Goal: Task Accomplishment & Management: Manage account settings

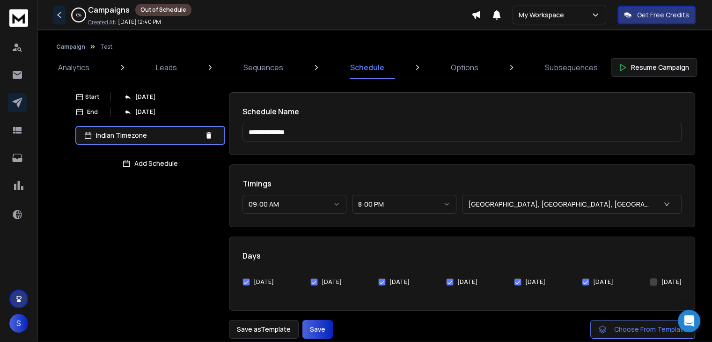
drag, startPoint x: 58, startPoint y: 13, endPoint x: 59, endPoint y: 22, distance: 9.5
click at [58, 13] on icon at bounding box center [59, 15] width 8 height 8
click at [313, 326] on button "Save" at bounding box center [317, 329] width 30 height 19
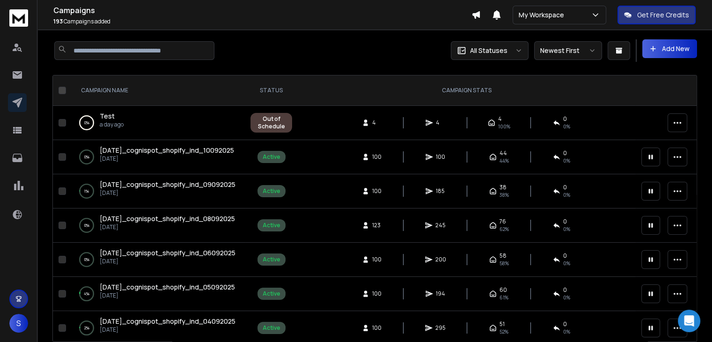
click at [106, 115] on span "Test" at bounding box center [107, 115] width 15 height 9
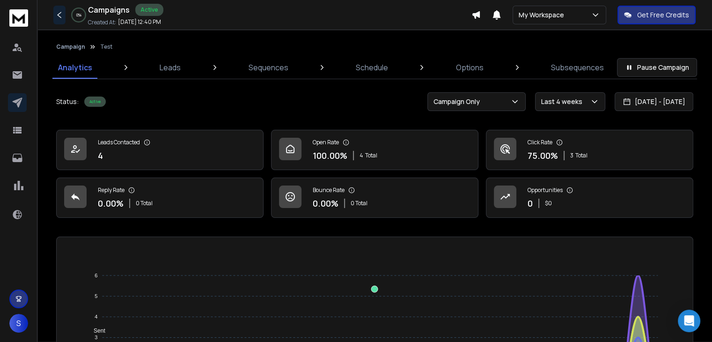
click at [61, 12] on icon at bounding box center [59, 15] width 8 height 8
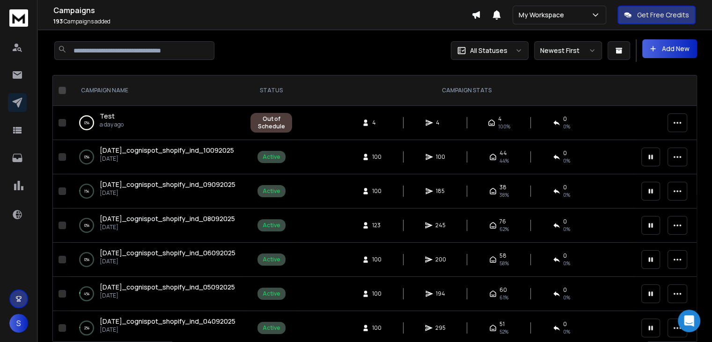
click at [187, 148] on span "[DATE]_cognispot_shopify_ind_10092025" at bounding box center [167, 150] width 134 height 9
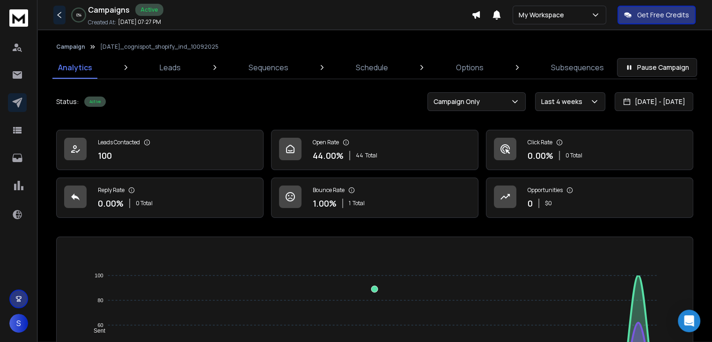
click at [62, 11] on icon at bounding box center [59, 15] width 8 height 8
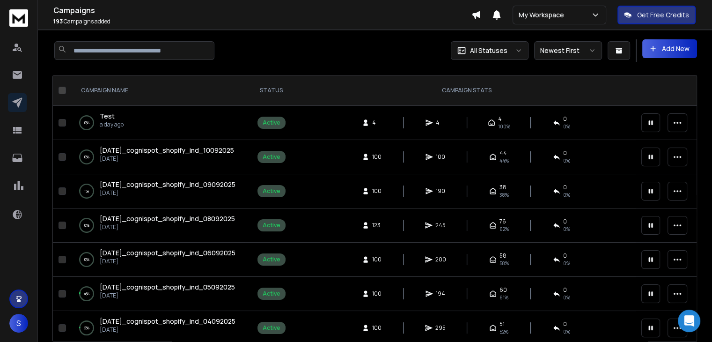
click at [673, 156] on icon "button" at bounding box center [676, 157] width 7 height 2
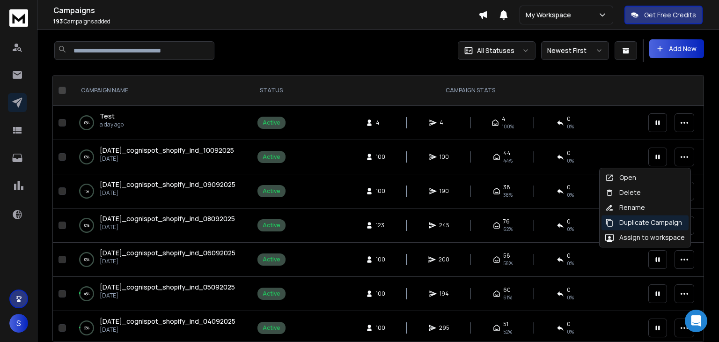
click at [658, 221] on div "Duplicate Campaign" at bounding box center [643, 222] width 77 height 9
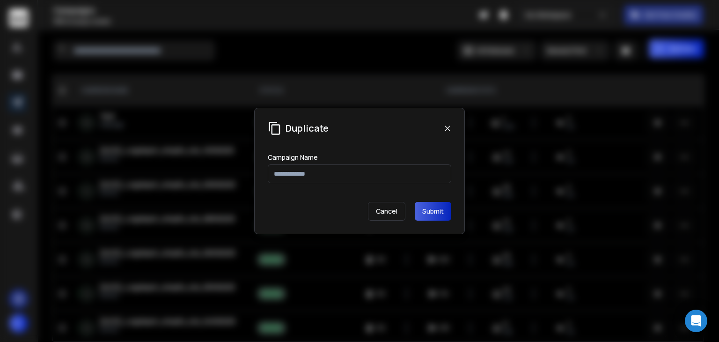
click at [340, 176] on input "text" at bounding box center [359, 173] width 183 height 19
paste input "**********"
type input "**********"
click at [436, 209] on button "Submit" at bounding box center [433, 211] width 37 height 19
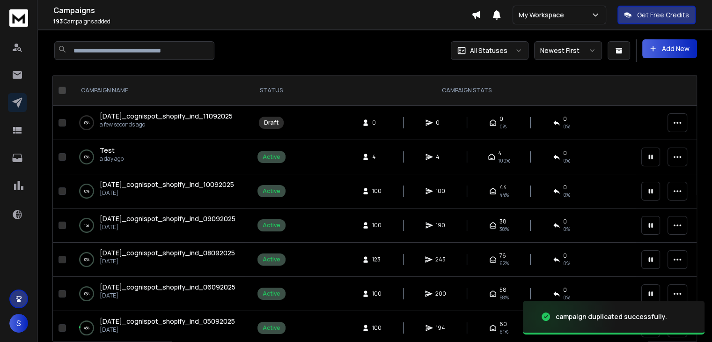
click at [178, 116] on span "[DATE]_cognispot_shopify_ind_11092025" at bounding box center [166, 115] width 133 height 9
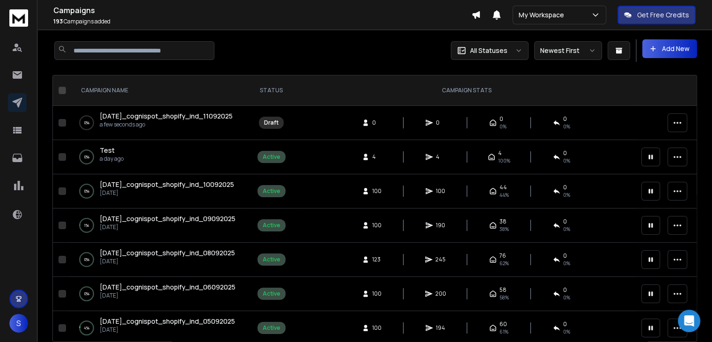
click at [166, 119] on span "[DATE]_cognispot_shopify_ind_11092025" at bounding box center [166, 115] width 133 height 9
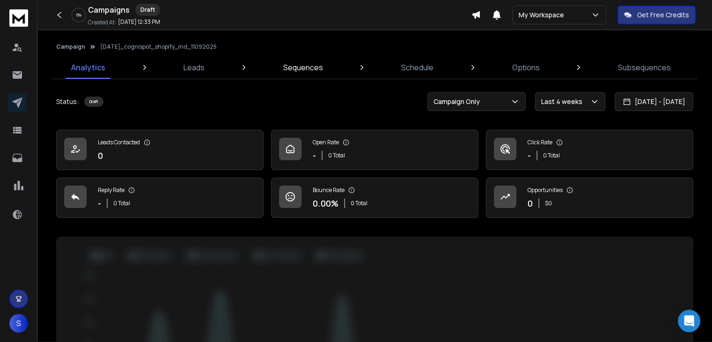
click at [296, 70] on p "Sequences" at bounding box center [303, 67] width 40 height 11
click at [290, 68] on p "Sequences" at bounding box center [303, 67] width 40 height 11
click at [291, 68] on p "Sequences" at bounding box center [303, 67] width 40 height 11
click at [298, 70] on p "Sequences" at bounding box center [303, 67] width 40 height 11
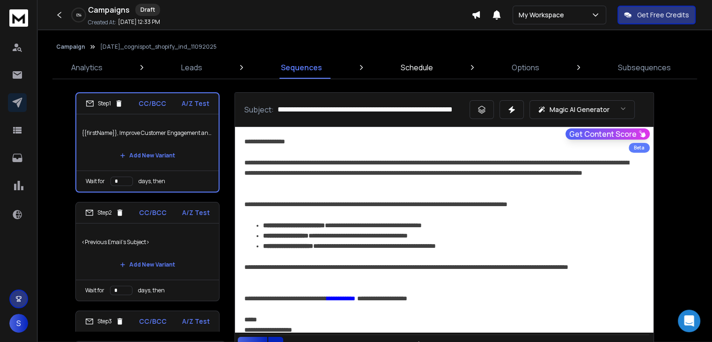
click at [423, 66] on p "Schedule" at bounding box center [417, 67] width 32 height 11
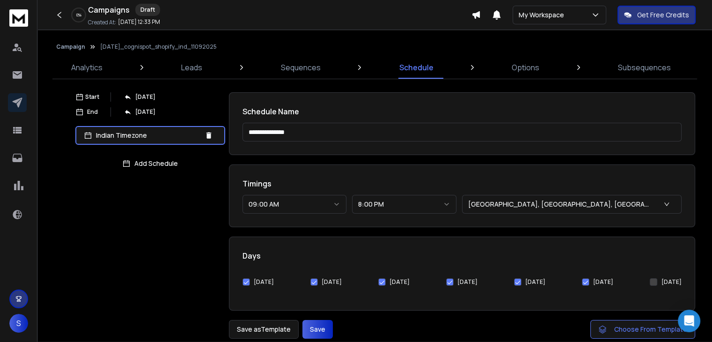
click at [155, 114] on p "Tue Sep 23 2025" at bounding box center [145, 111] width 20 height 7
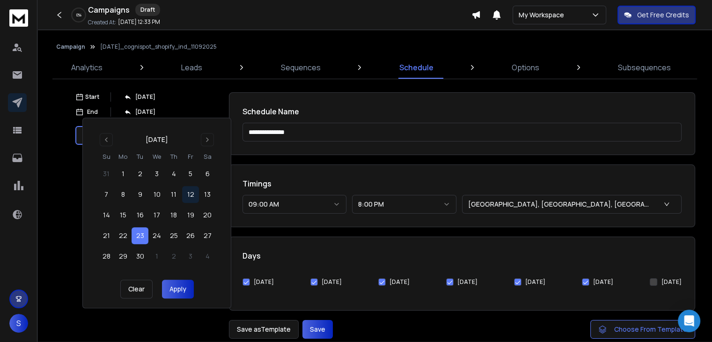
click at [170, 294] on button "Apply" at bounding box center [178, 288] width 32 height 19
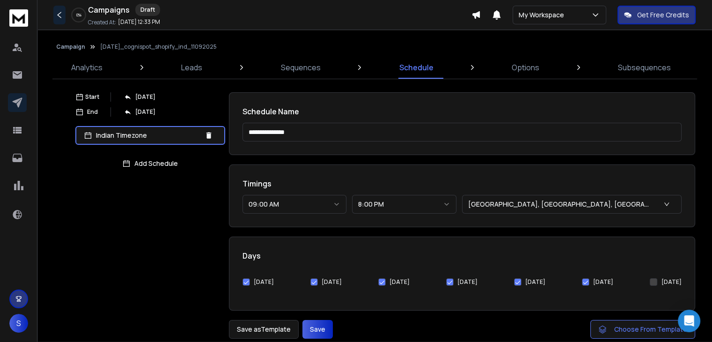
click at [57, 13] on icon at bounding box center [59, 15] width 8 height 8
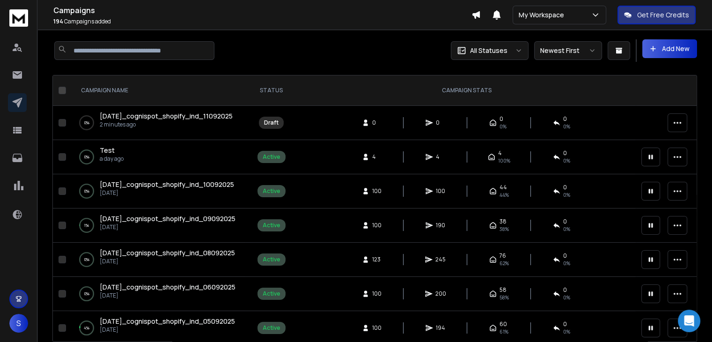
click at [195, 118] on span "[DATE]_cognispot_shopify_ind_11092025" at bounding box center [166, 115] width 133 height 9
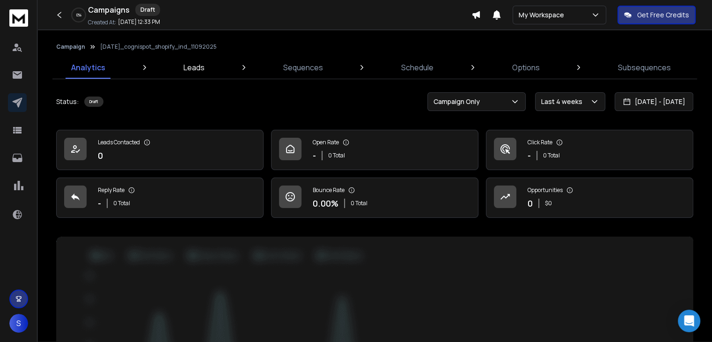
click at [191, 70] on p "Leads" at bounding box center [193, 67] width 21 height 11
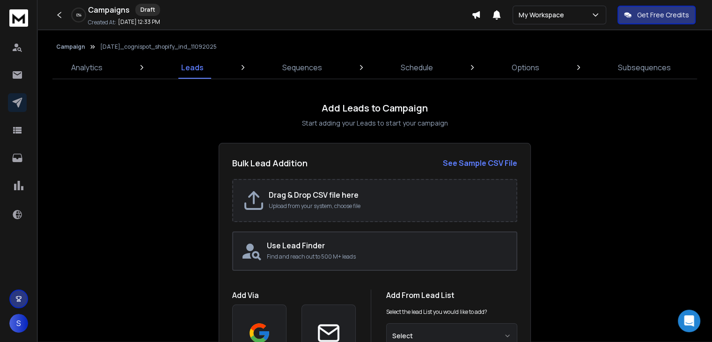
click at [316, 190] on h2 "Drag & Drop CSV file here" at bounding box center [388, 194] width 238 height 11
type input "**********"
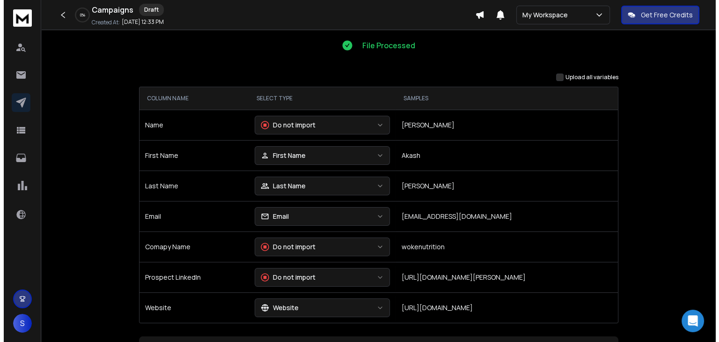
scroll to position [94, 0]
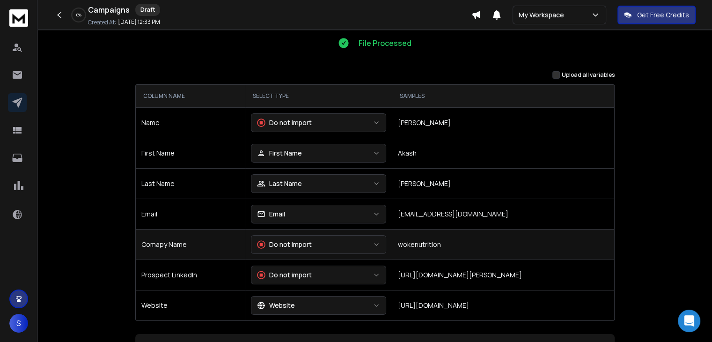
click at [332, 242] on button "Do not import" at bounding box center [318, 244] width 135 height 19
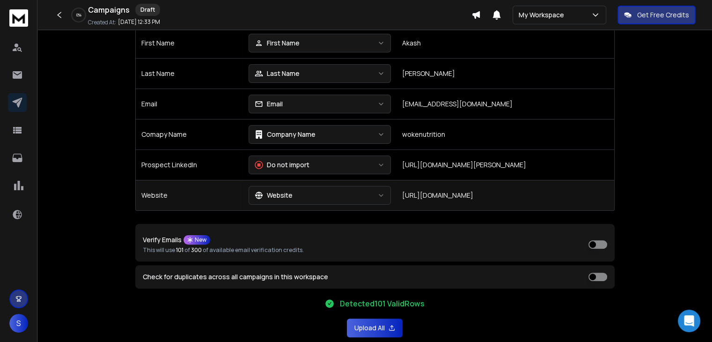
scroll to position [212, 0]
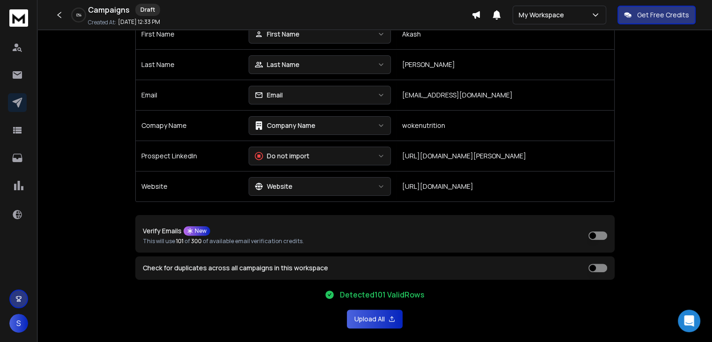
click at [371, 317] on button "Upload All" at bounding box center [375, 318] width 56 height 19
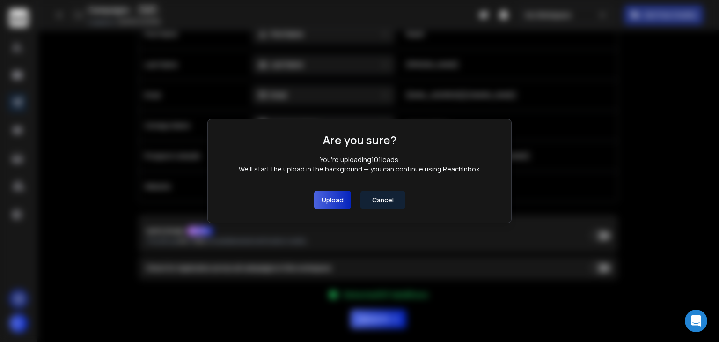
click at [326, 203] on button "Upload" at bounding box center [332, 199] width 37 height 19
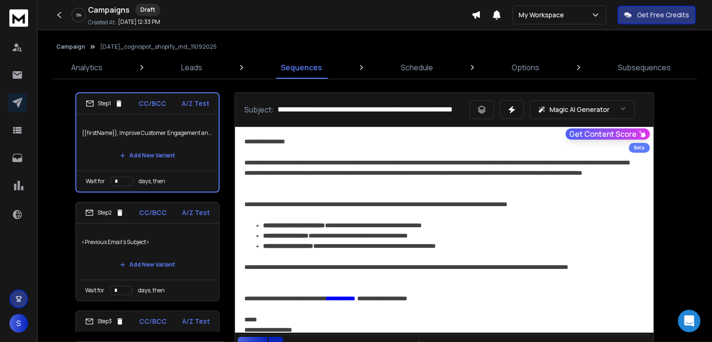
click at [178, 234] on p "<Previous Email's Subject>" at bounding box center [147, 242] width 132 height 26
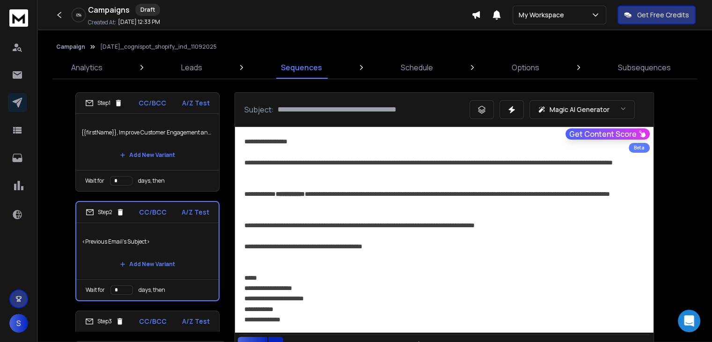
click at [191, 137] on p "{{firstName}}, Improve Customer Engagement and Revenue with AI" at bounding box center [147, 132] width 132 height 26
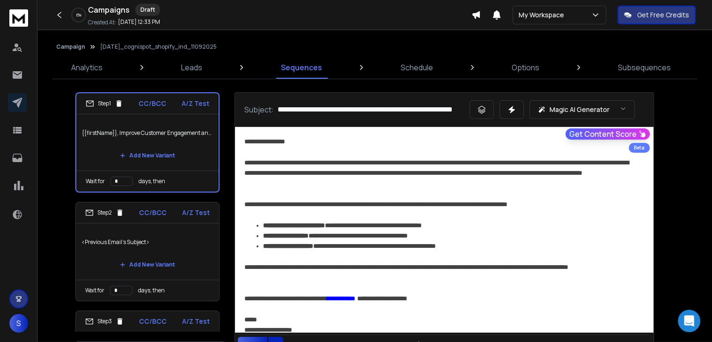
click at [190, 231] on p "<Previous Email's Subject>" at bounding box center [147, 242] width 132 height 26
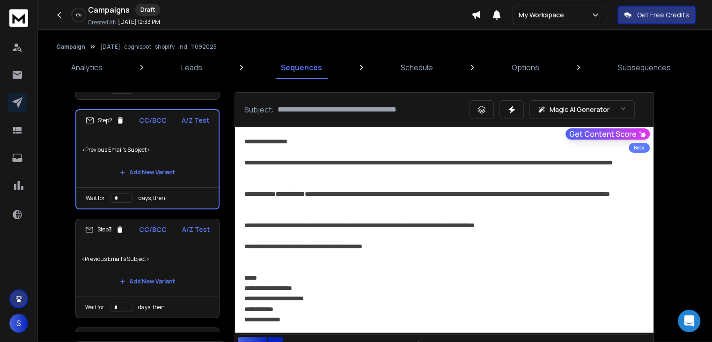
scroll to position [94, 0]
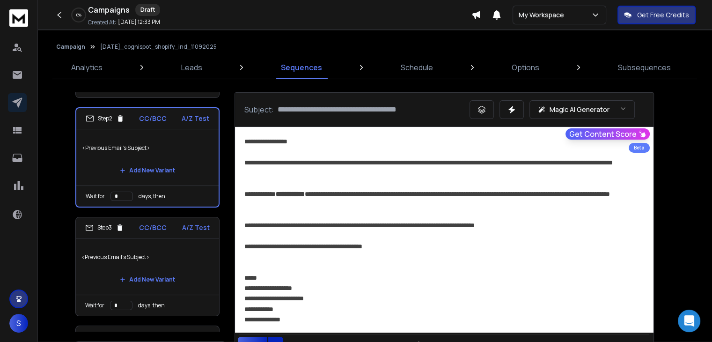
click at [190, 255] on p "<Previous Email's Subject>" at bounding box center [147, 257] width 132 height 26
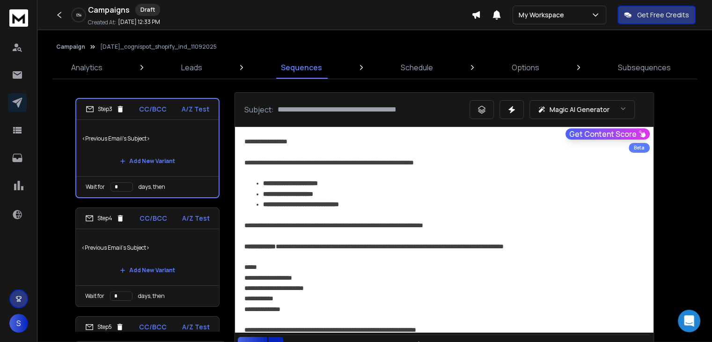
scroll to position [234, 0]
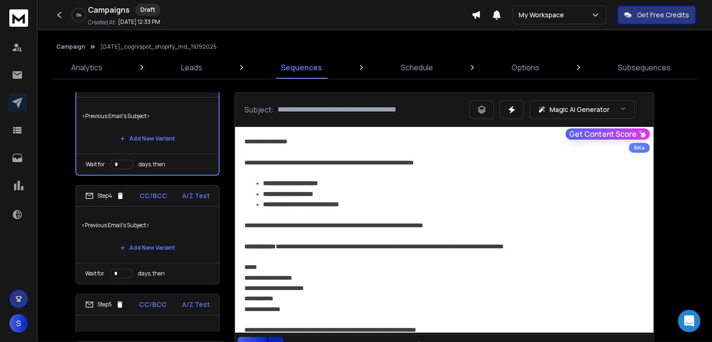
click at [192, 228] on p "<Previous Email's Subject>" at bounding box center [147, 225] width 132 height 26
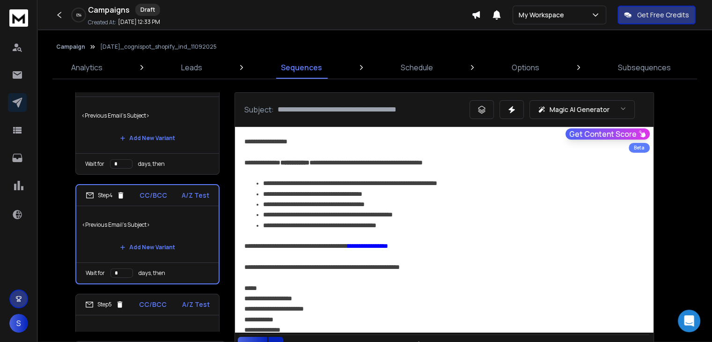
scroll to position [272, 0]
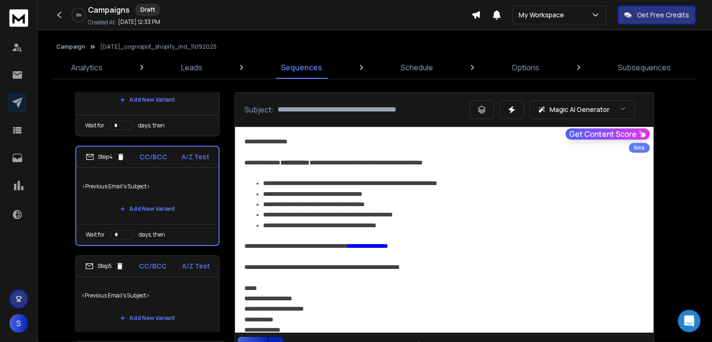
click at [182, 293] on p "<Previous Email's Subject>" at bounding box center [147, 295] width 132 height 26
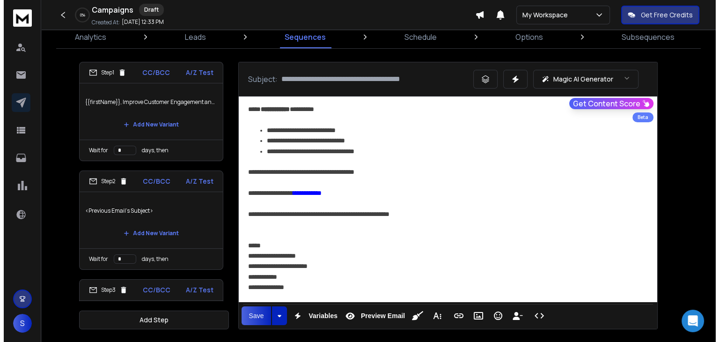
scroll to position [0, 0]
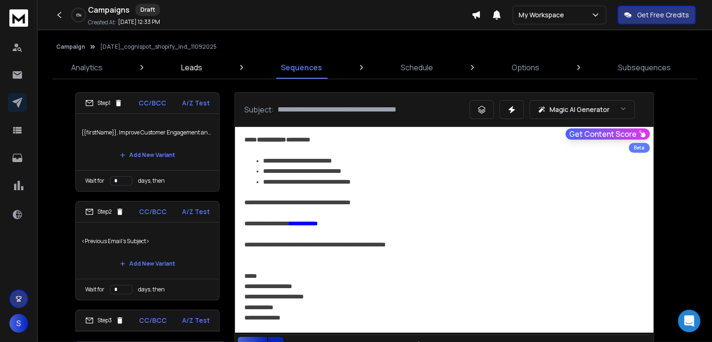
click at [190, 76] on link "Leads" at bounding box center [192, 67] width 32 height 22
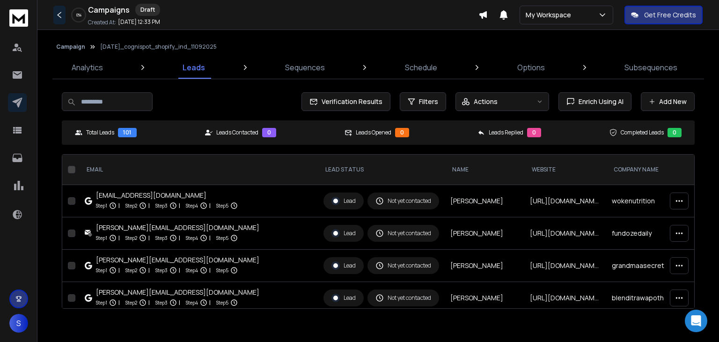
click at [59, 16] on icon at bounding box center [59, 15] width 4 height 6
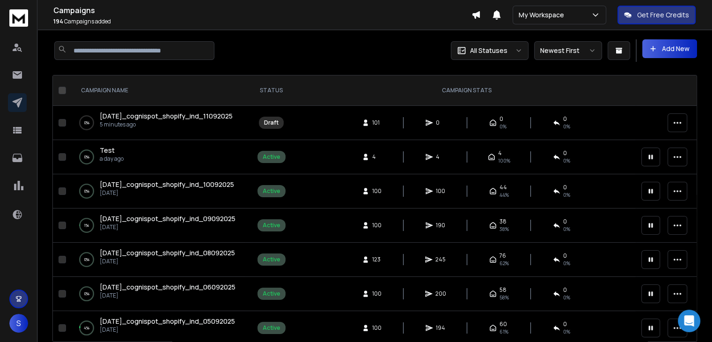
click at [168, 118] on span "[DATE]_cognispot_shopify_ind_11092025" at bounding box center [166, 115] width 133 height 9
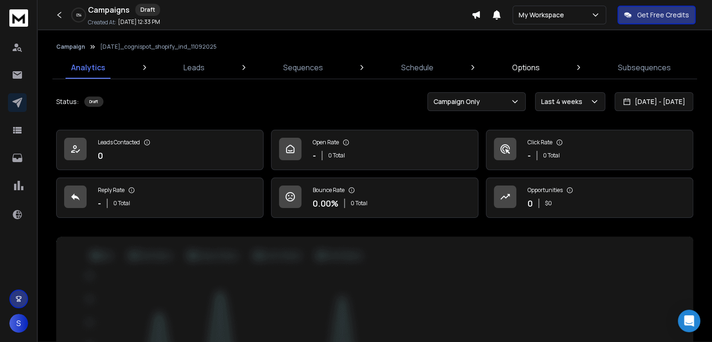
click at [531, 70] on p "Options" at bounding box center [526, 67] width 28 height 11
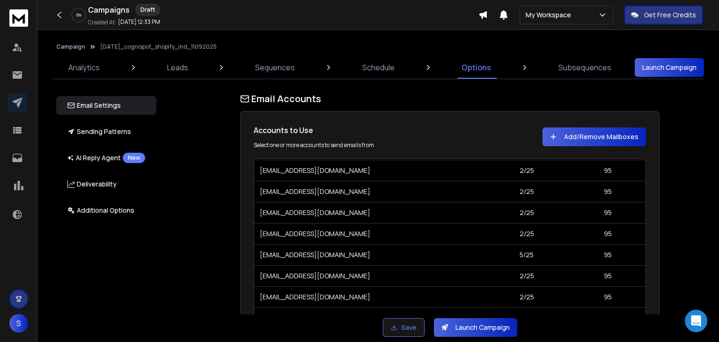
click at [653, 66] on button "Launch Campaign" at bounding box center [669, 67] width 69 height 19
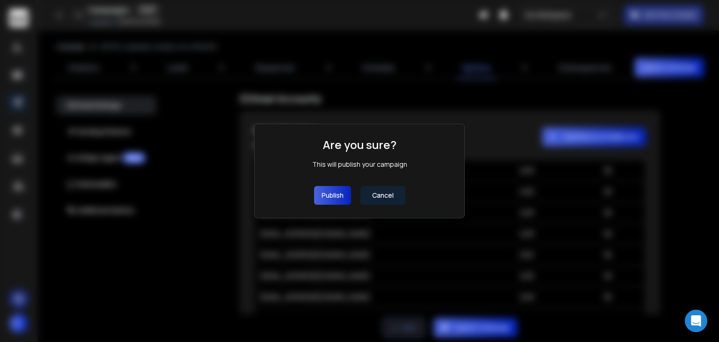
click at [324, 195] on button "Publish" at bounding box center [332, 195] width 37 height 19
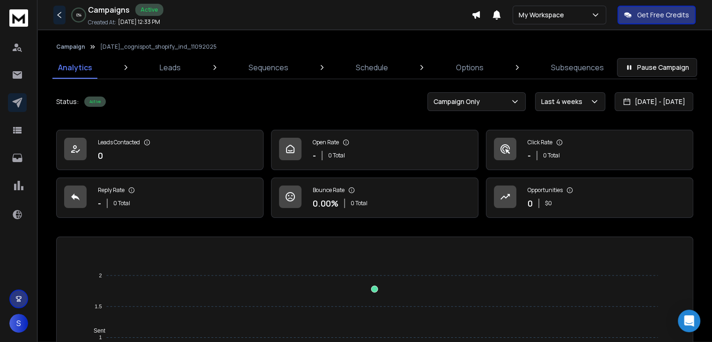
click at [62, 13] on icon at bounding box center [59, 15] width 8 height 8
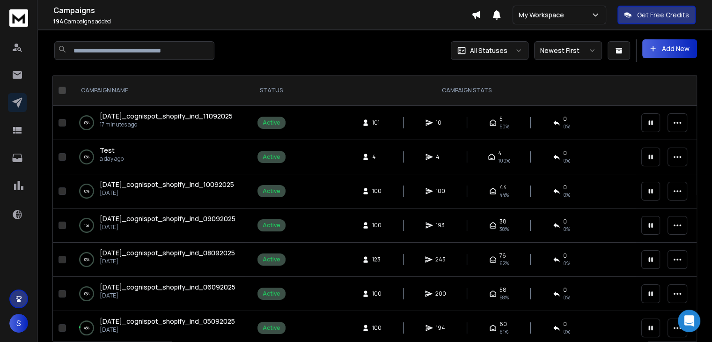
click at [673, 124] on icon "button" at bounding box center [677, 122] width 9 height 9
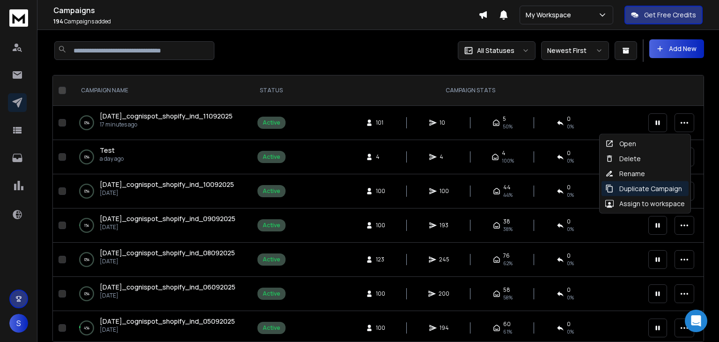
click at [650, 182] on div "Duplicate Campaign" at bounding box center [644, 188] width 87 height 15
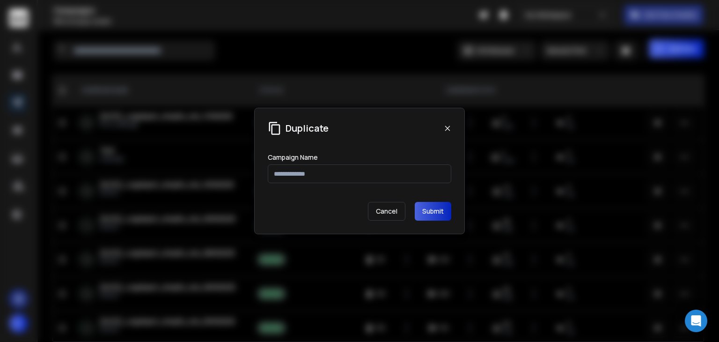
click at [371, 175] on input "text" at bounding box center [359, 173] width 183 height 19
paste input "**********"
type input "**********"
click at [423, 211] on button "Submit" at bounding box center [433, 211] width 37 height 19
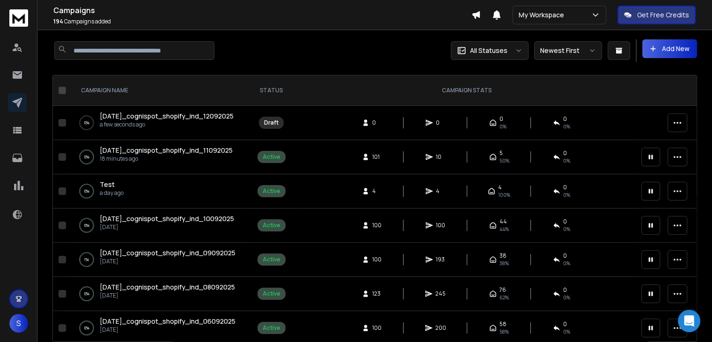
click at [192, 116] on span "[DATE]_cognispot_shopify_ind_12092025" at bounding box center [167, 115] width 134 height 9
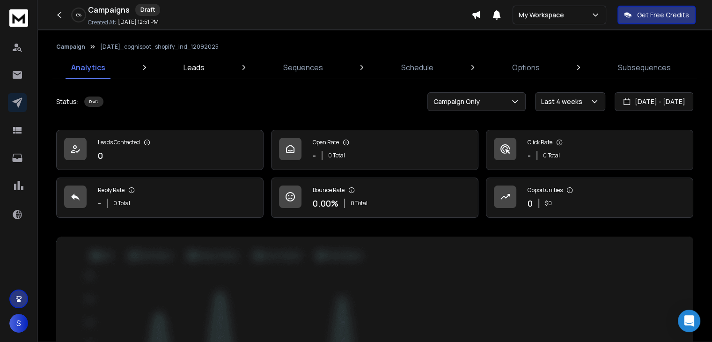
click at [189, 67] on p "Leads" at bounding box center [193, 67] width 21 height 11
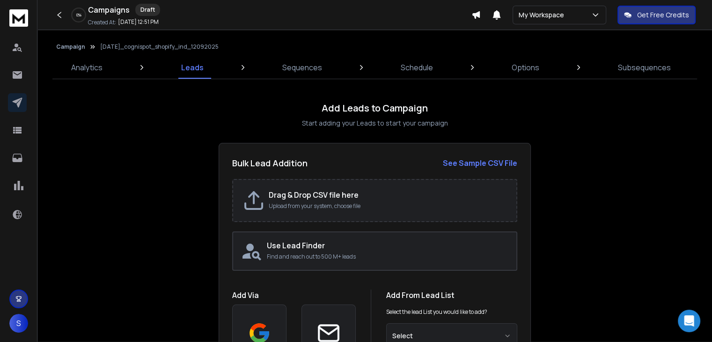
click at [315, 195] on h2 "Drag & Drop CSV file here" at bounding box center [388, 194] width 238 height 11
type input "**********"
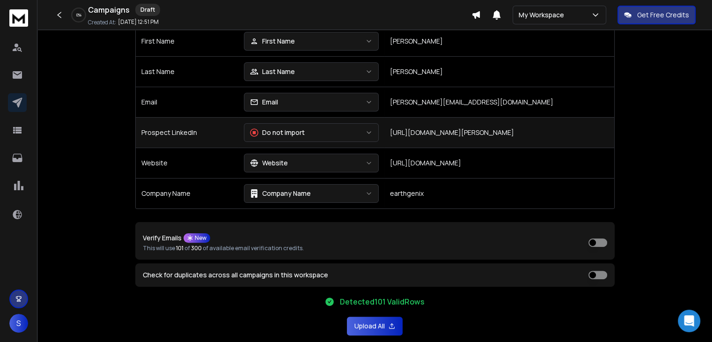
scroll to position [212, 0]
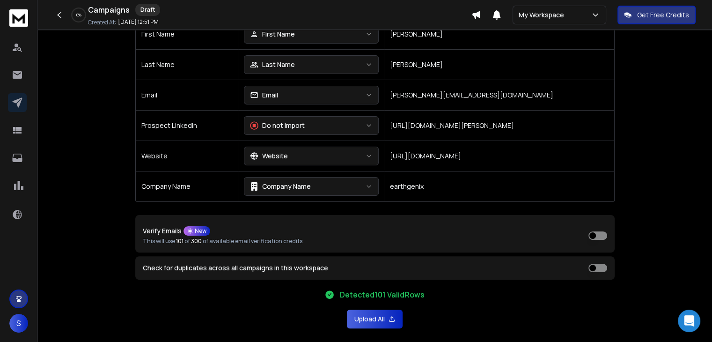
click at [384, 317] on button "Upload All" at bounding box center [375, 318] width 56 height 19
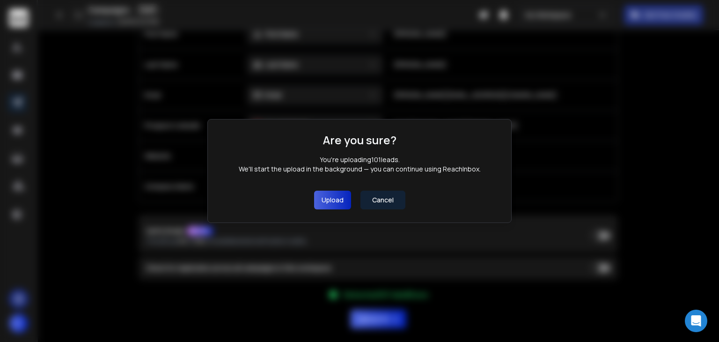
click at [338, 205] on button "Upload" at bounding box center [332, 199] width 37 height 19
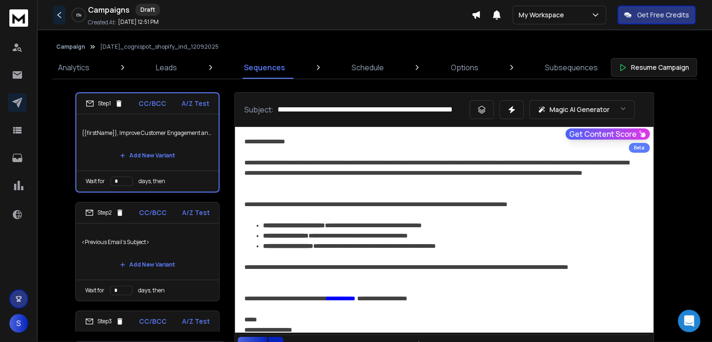
click at [54, 18] on button at bounding box center [59, 15] width 12 height 19
click at [58, 16] on icon at bounding box center [59, 15] width 8 height 8
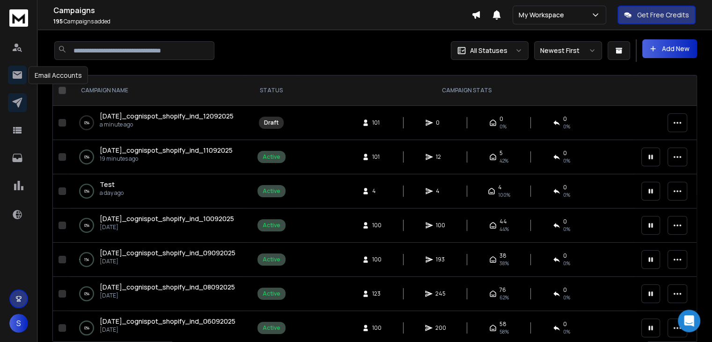
click at [19, 80] on icon at bounding box center [17, 74] width 11 height 11
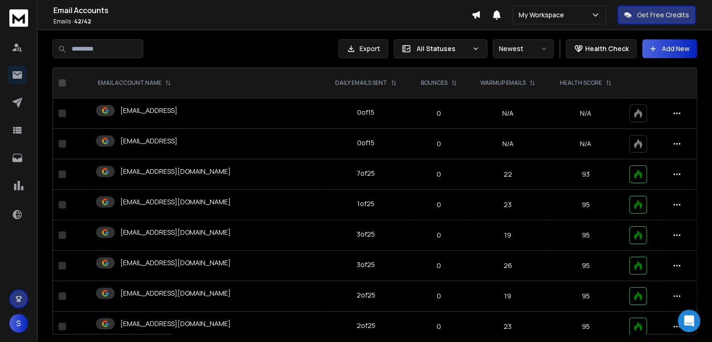
click at [168, 141] on p "[EMAIL_ADDRESS]" at bounding box center [148, 140] width 57 height 9
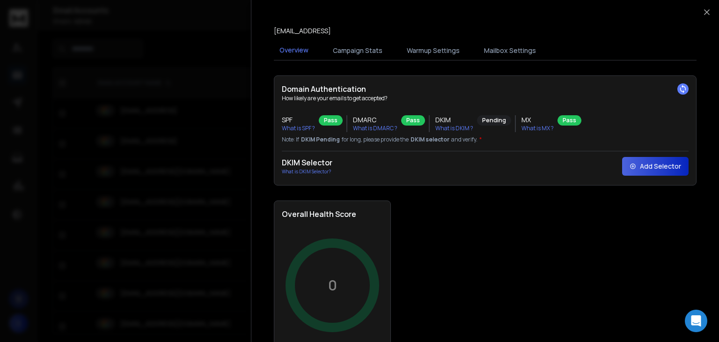
click at [356, 45] on button "Campaign Stats" at bounding box center [357, 50] width 61 height 21
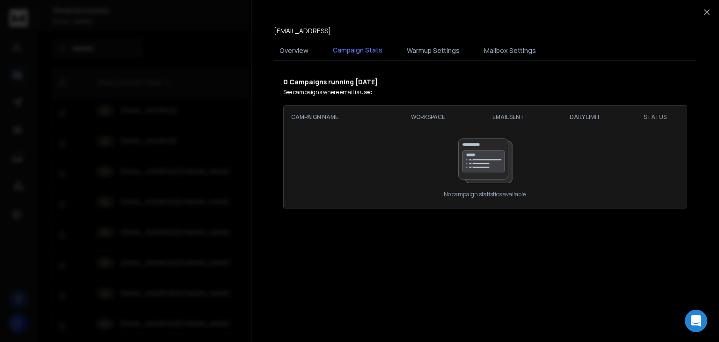
click at [425, 46] on button "Warmup Settings" at bounding box center [433, 50] width 64 height 21
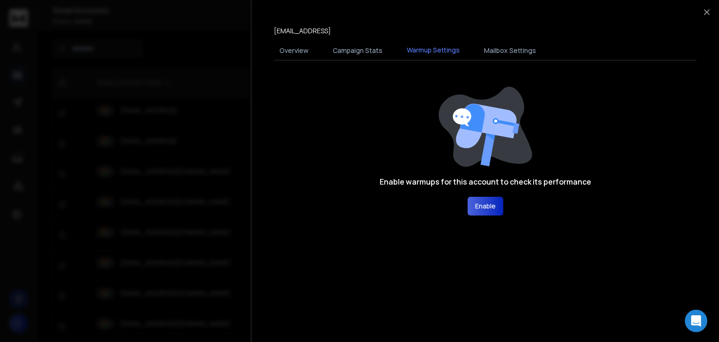
click at [506, 48] on button "Mailbox Settings" at bounding box center [509, 50] width 63 height 21
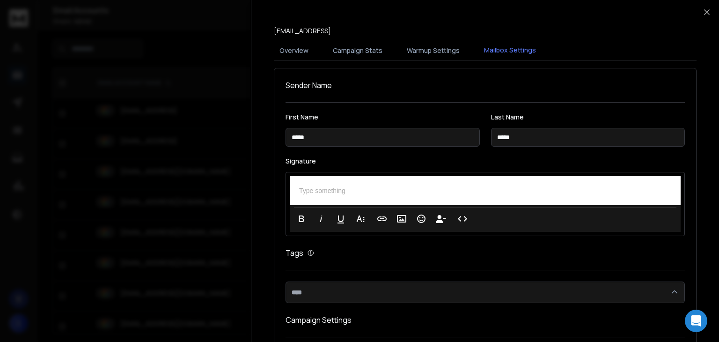
click at [439, 45] on button "Warmup Settings" at bounding box center [433, 50] width 64 height 21
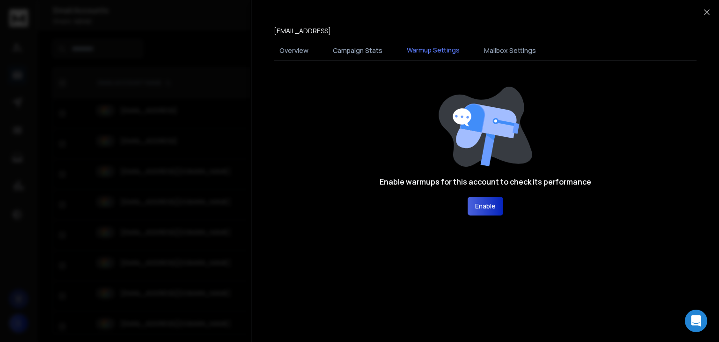
click at [373, 43] on button "Campaign Stats" at bounding box center [357, 50] width 61 height 21
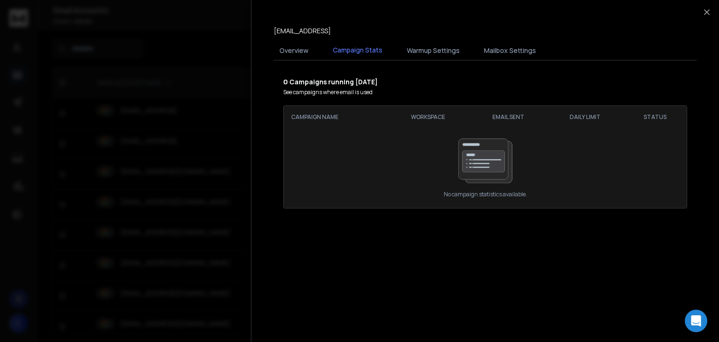
click at [293, 48] on button "Overview" at bounding box center [294, 50] width 40 height 21
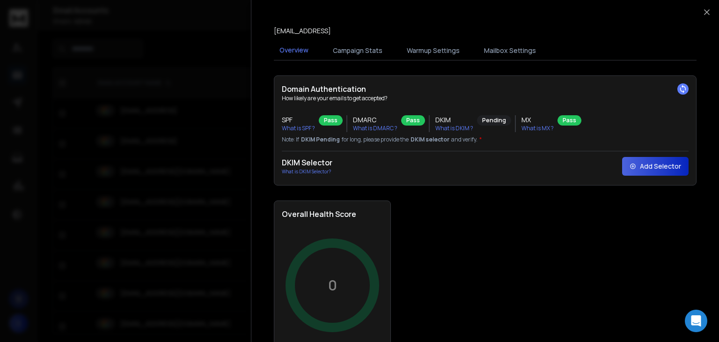
click at [364, 47] on button "Campaign Stats" at bounding box center [357, 50] width 61 height 21
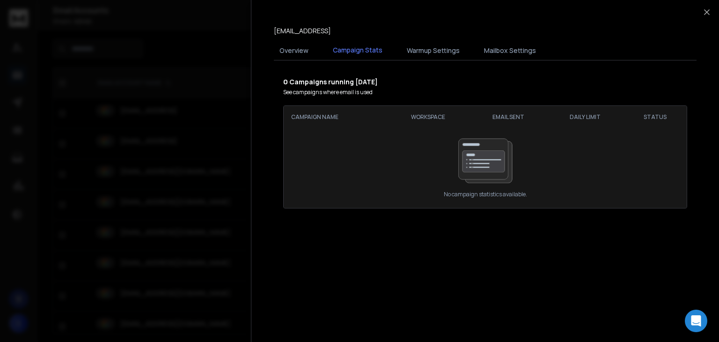
click at [424, 42] on button "Warmup Settings" at bounding box center [433, 50] width 64 height 21
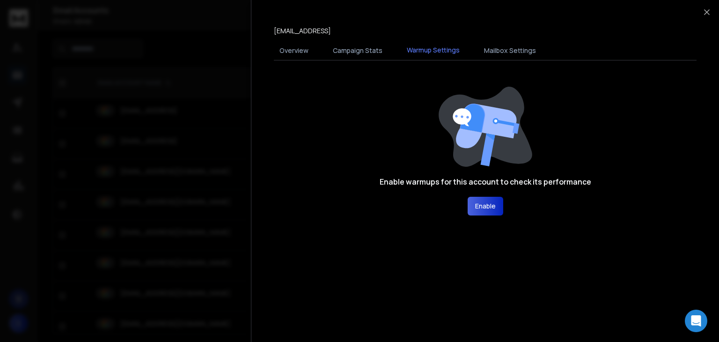
click at [493, 48] on button "Mailbox Settings" at bounding box center [509, 50] width 63 height 21
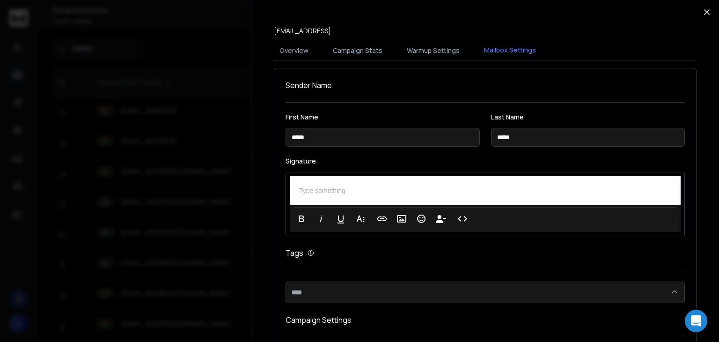
click at [702, 15] on icon "button" at bounding box center [706, 11] width 9 height 9
